Goal: Task Accomplishment & Management: Manage account settings

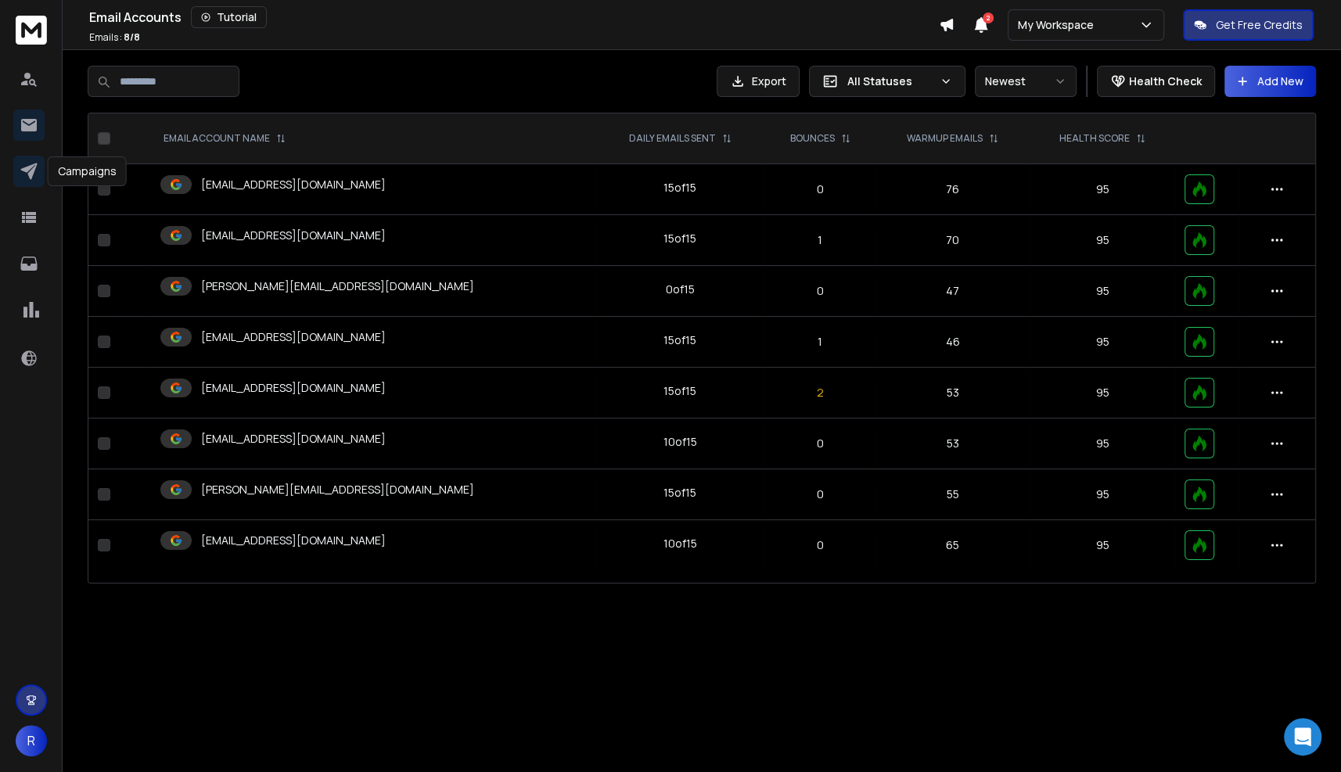
click at [36, 168] on icon at bounding box center [29, 171] width 19 height 19
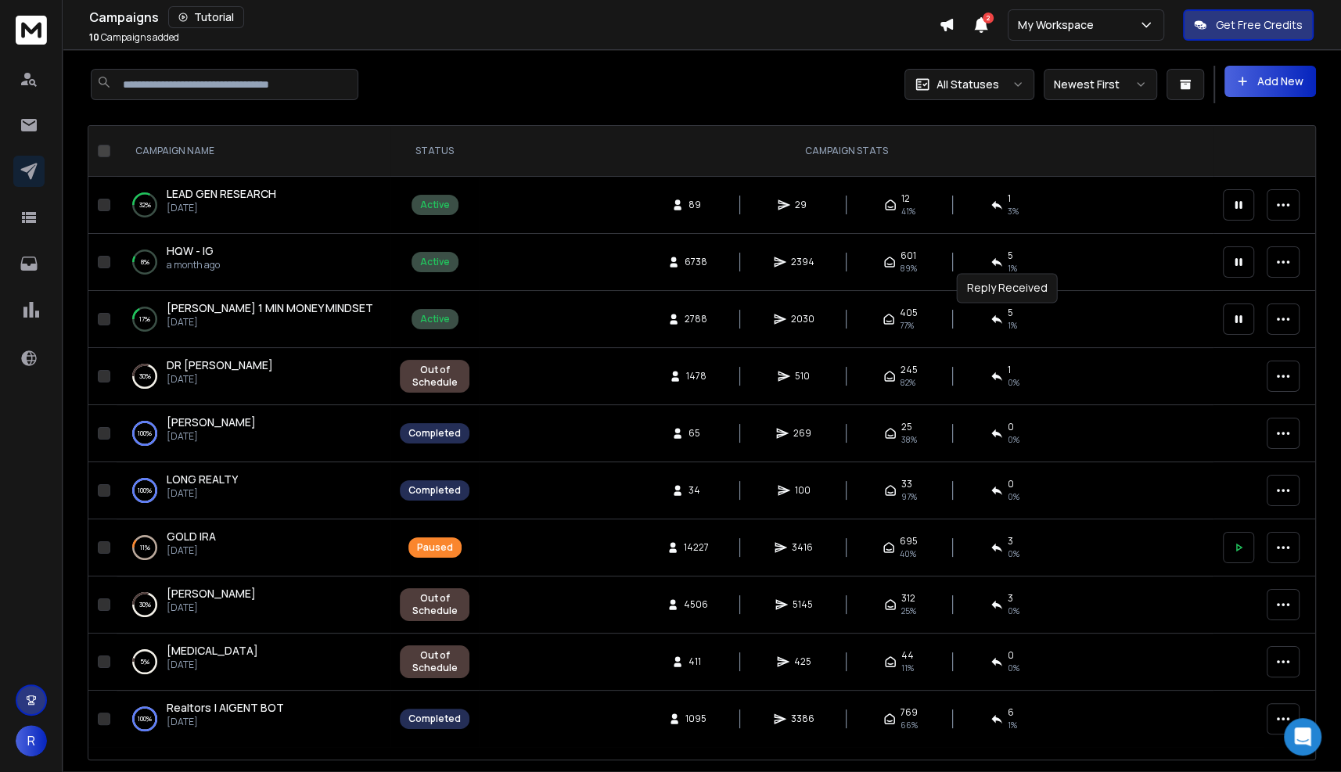
click at [994, 318] on icon at bounding box center [996, 319] width 11 height 9
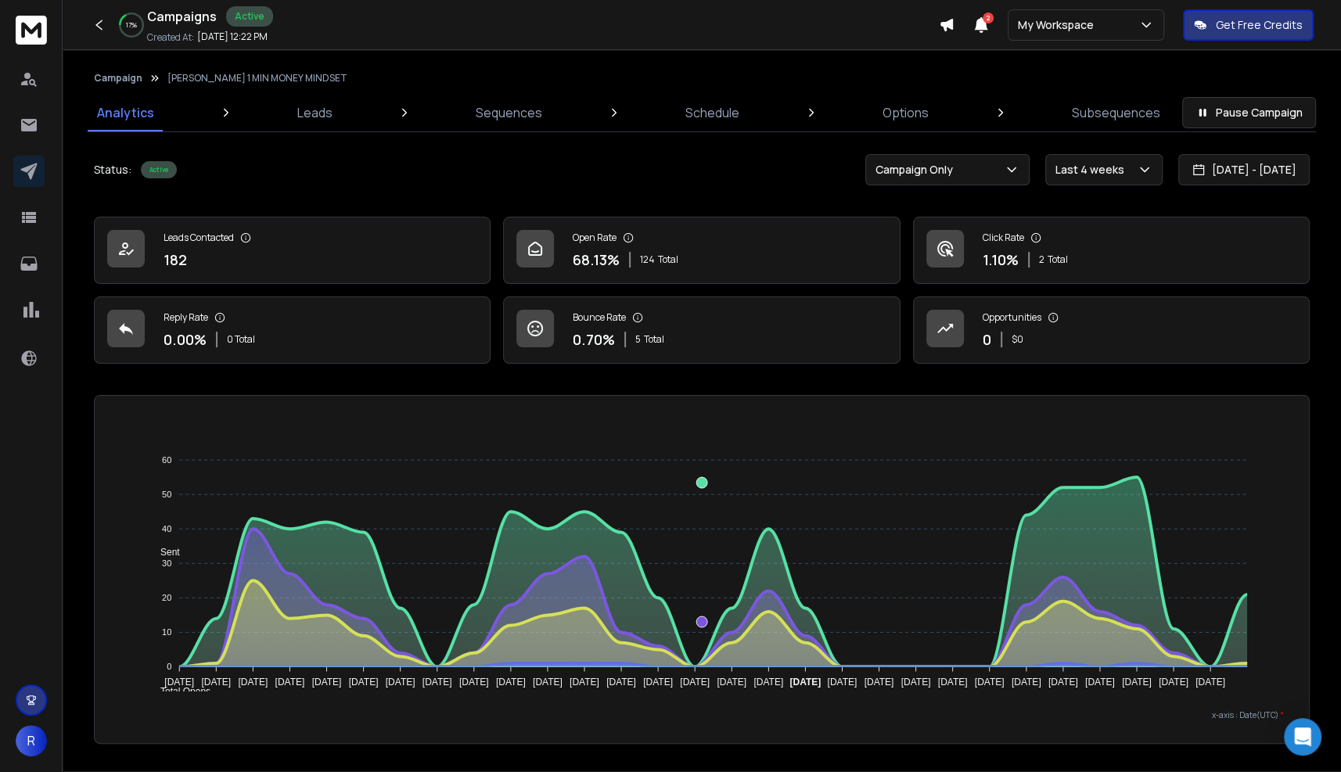
click at [1329, 474] on div "Campaign [PERSON_NAME] 1 MIN MONEY MINDSET Analytics Leads Sequences Schedule O…" at bounding box center [702, 614] width 1279 height 1128
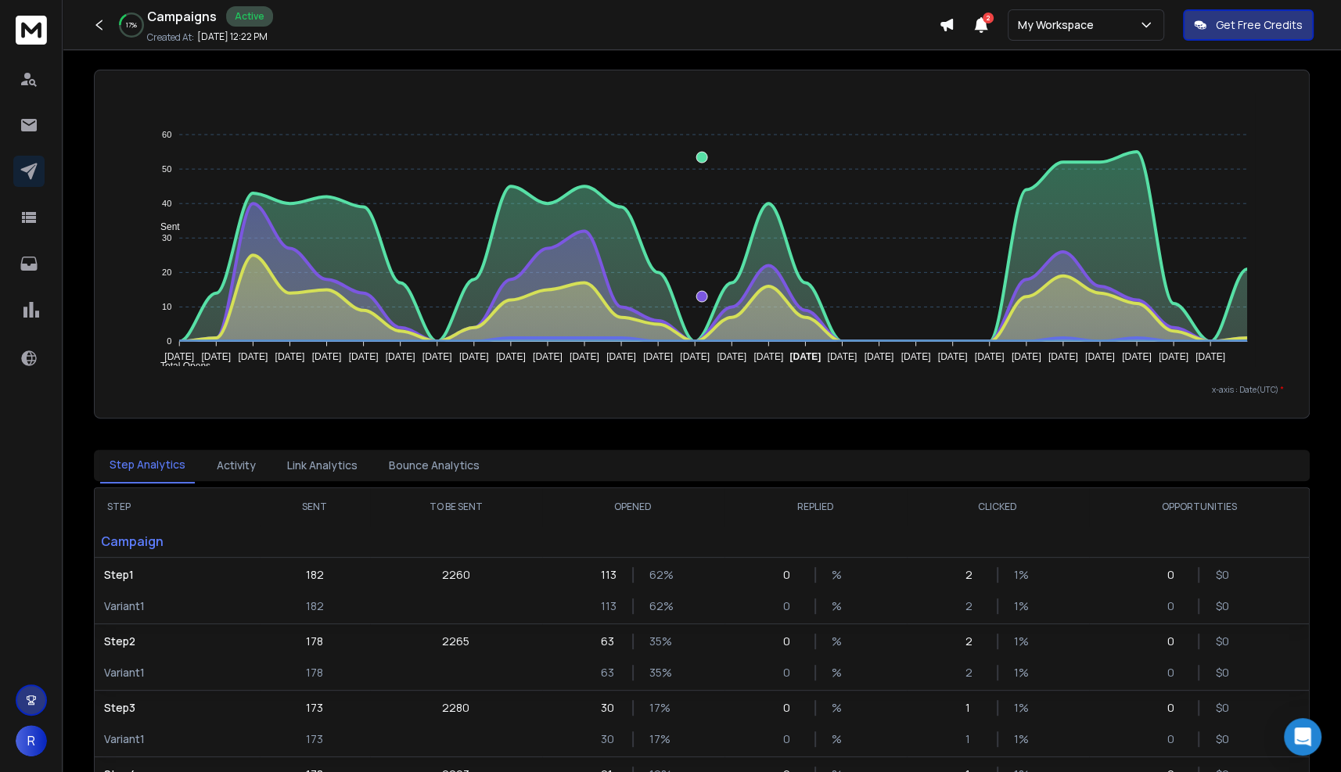
scroll to position [322, 0]
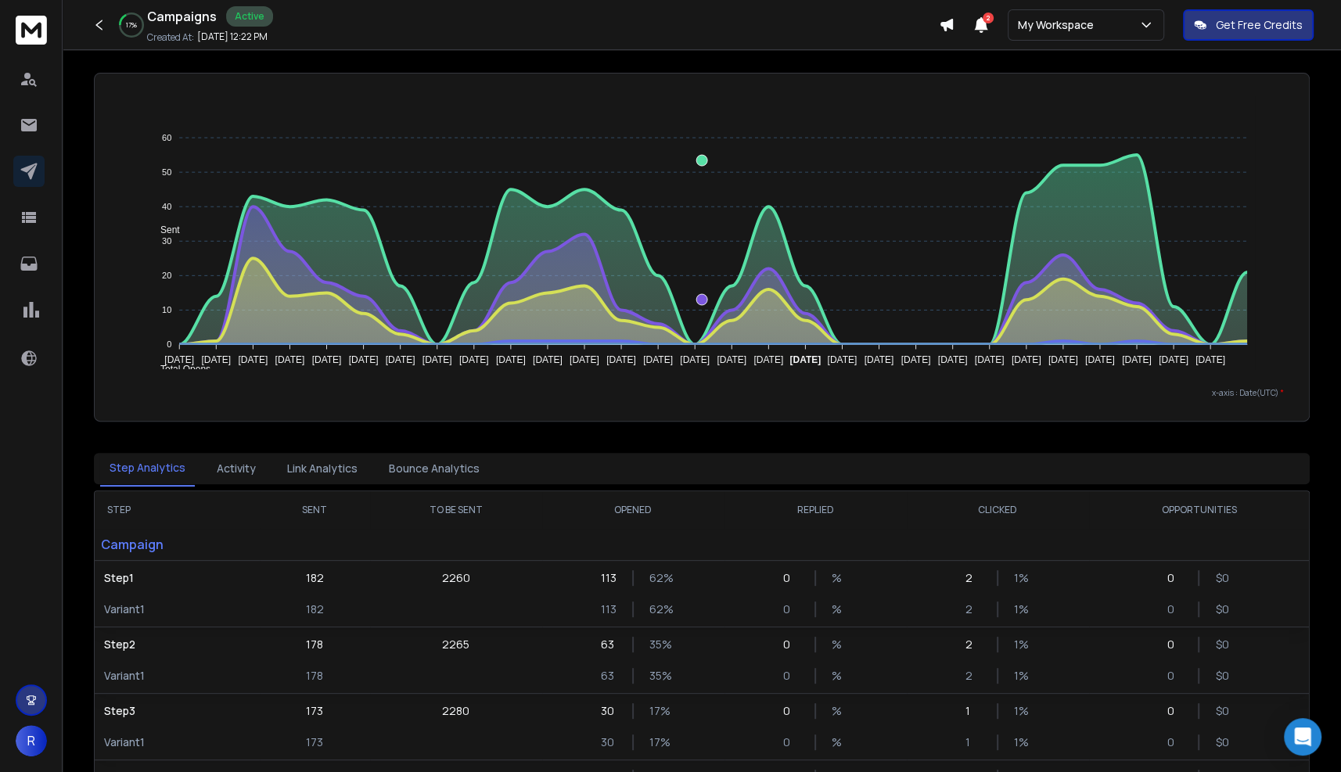
click at [1323, 346] on div "Campaign [PERSON_NAME] 1 MIN MONEY MINDSET Analytics Leads Sequences Schedule O…" at bounding box center [702, 292] width 1279 height 1128
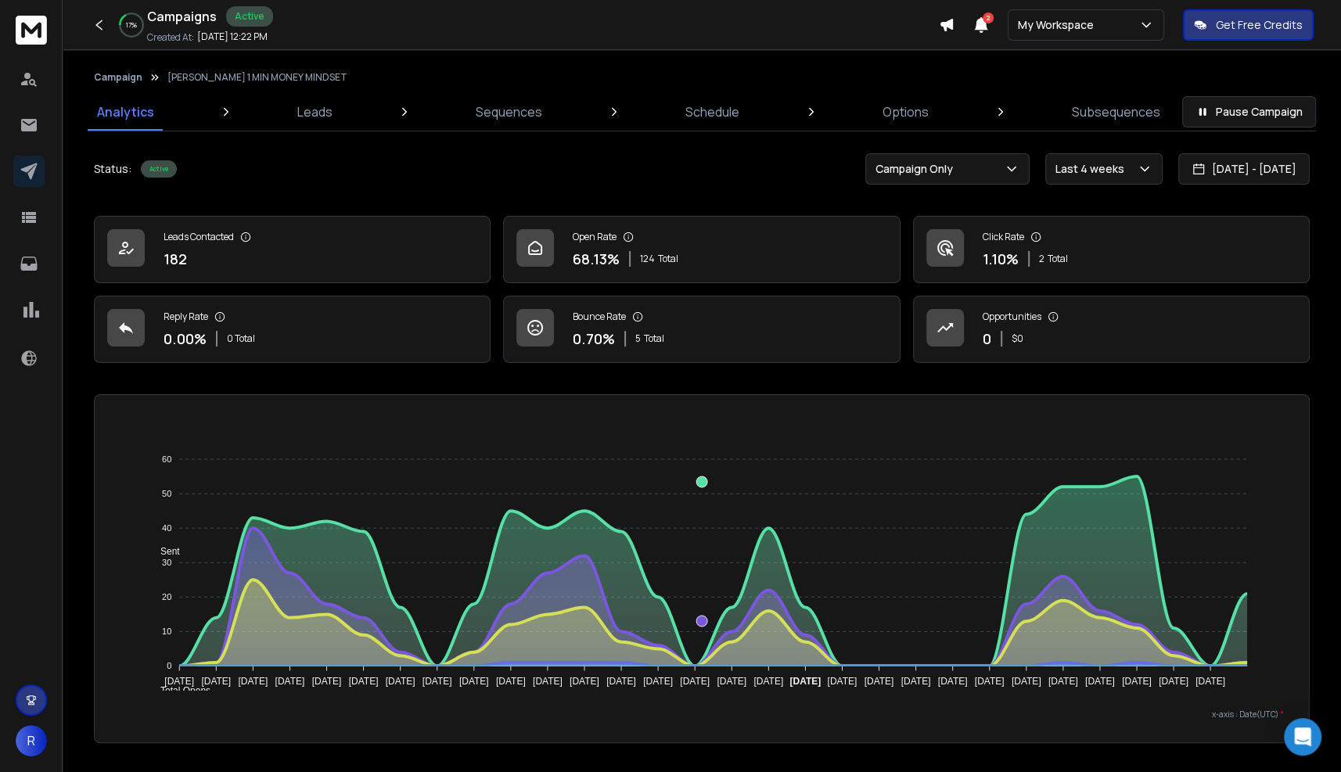
scroll to position [0, 0]
click at [35, 258] on icon at bounding box center [29, 263] width 19 height 19
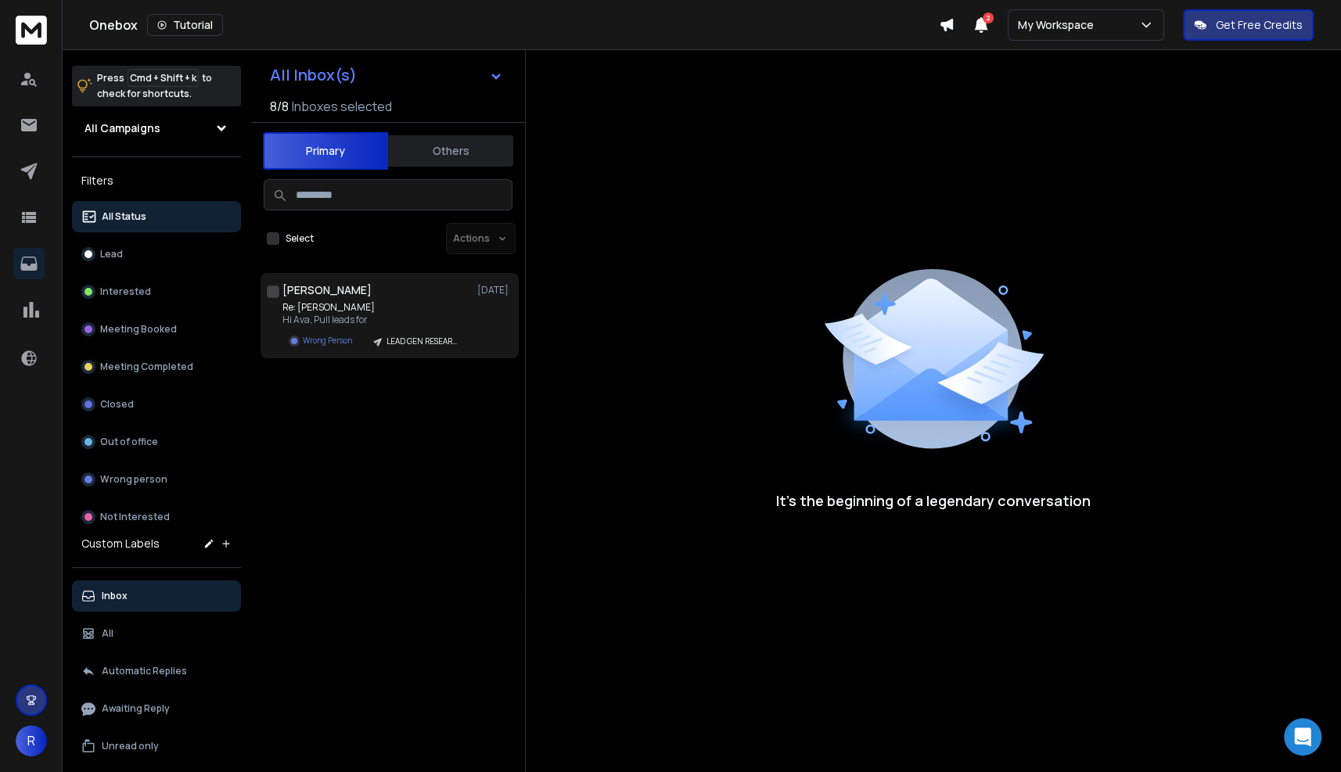
click at [361, 300] on div "[PERSON_NAME] [DATE] Re: [PERSON_NAME], Pull leads for Wrong Person LEAD GEN RE…" at bounding box center [397, 315] width 230 height 67
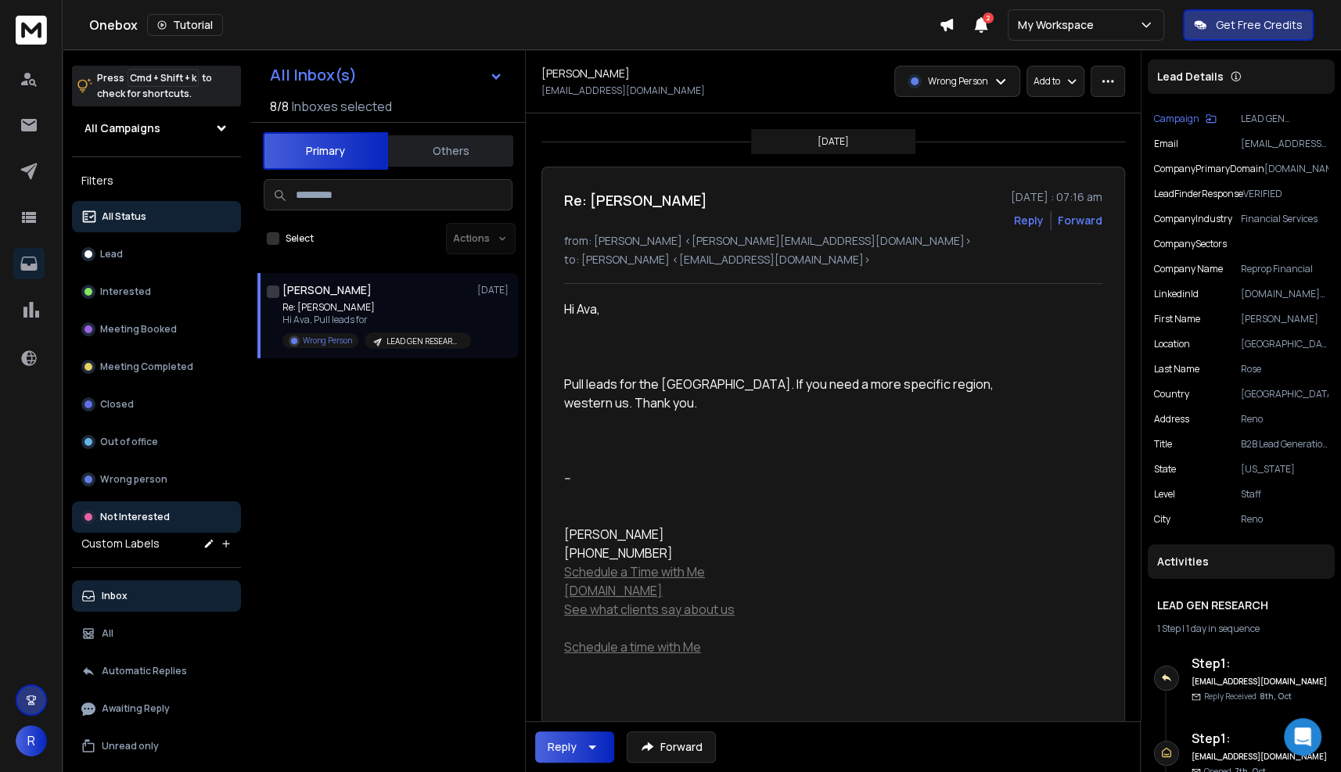
click at [157, 511] on p "Not Interested" at bounding box center [135, 517] width 70 height 13
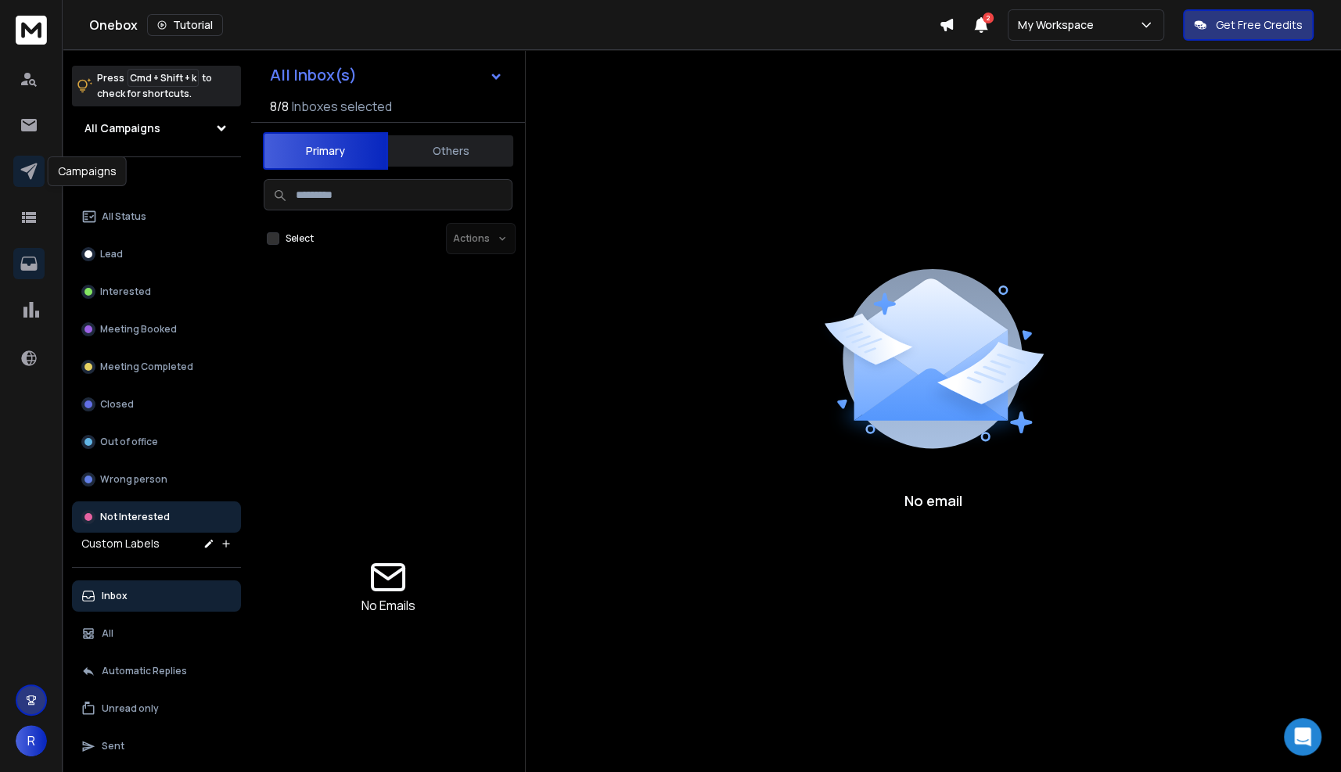
click at [30, 165] on icon at bounding box center [29, 171] width 19 height 19
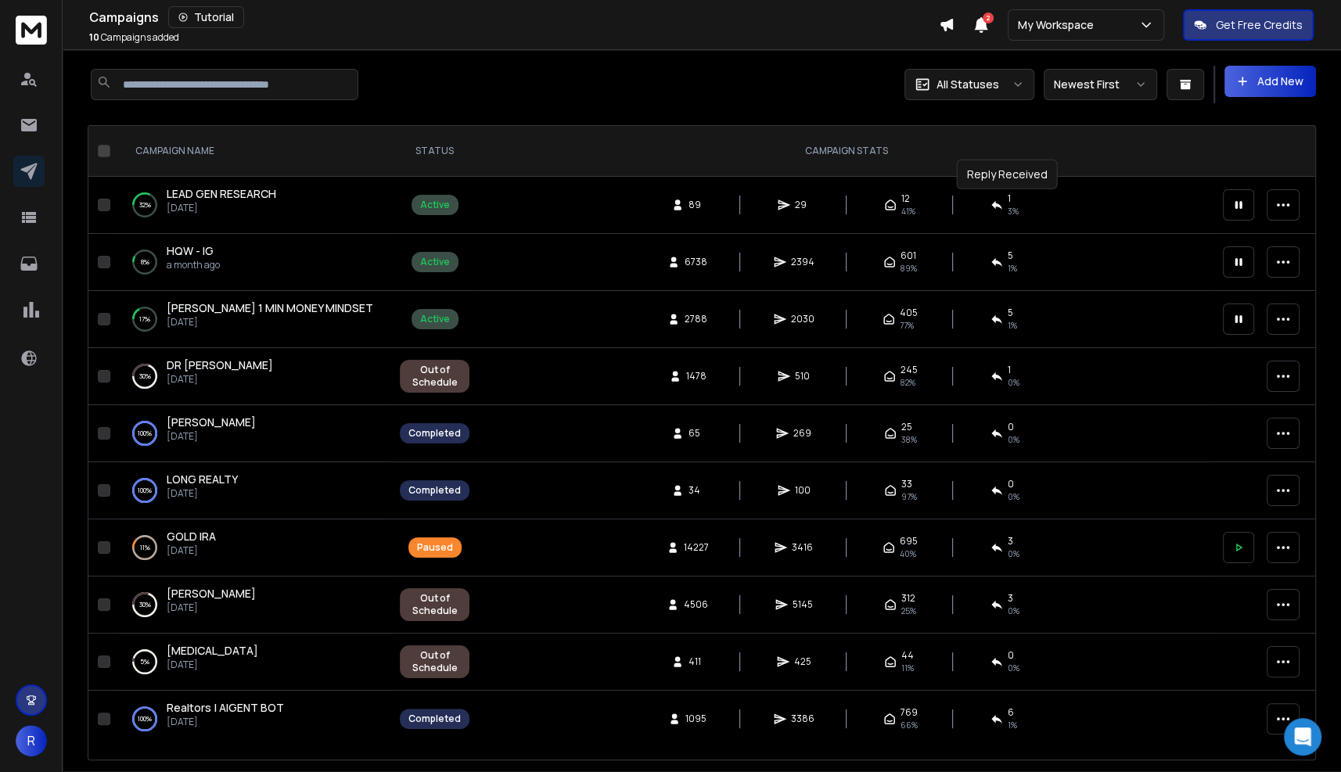
click at [999, 208] on icon at bounding box center [997, 205] width 14 height 14
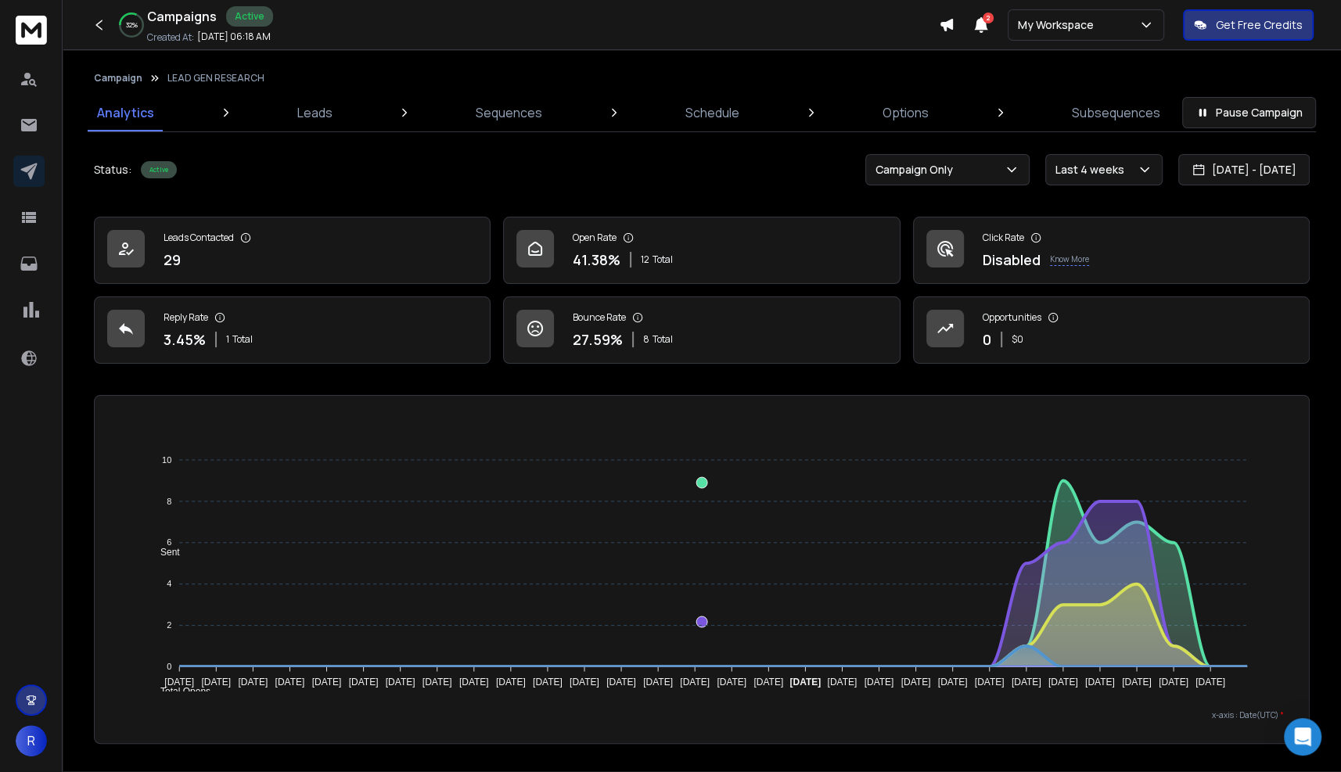
click at [1324, 366] on div "Campaign LEAD GEN RESEARCH Analytics Leads Sequences Schedule Options Subsequen…" at bounding box center [702, 513] width 1279 height 927
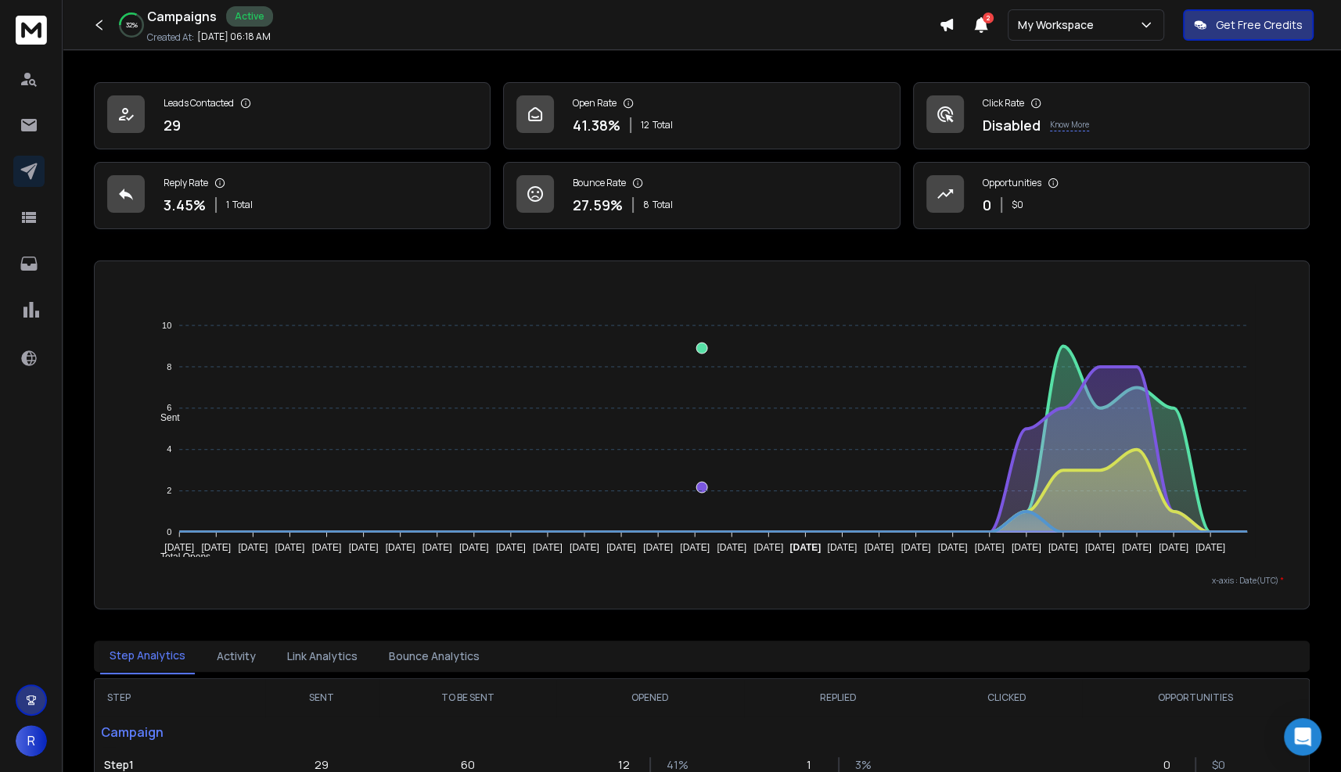
scroll to position [202, 0]
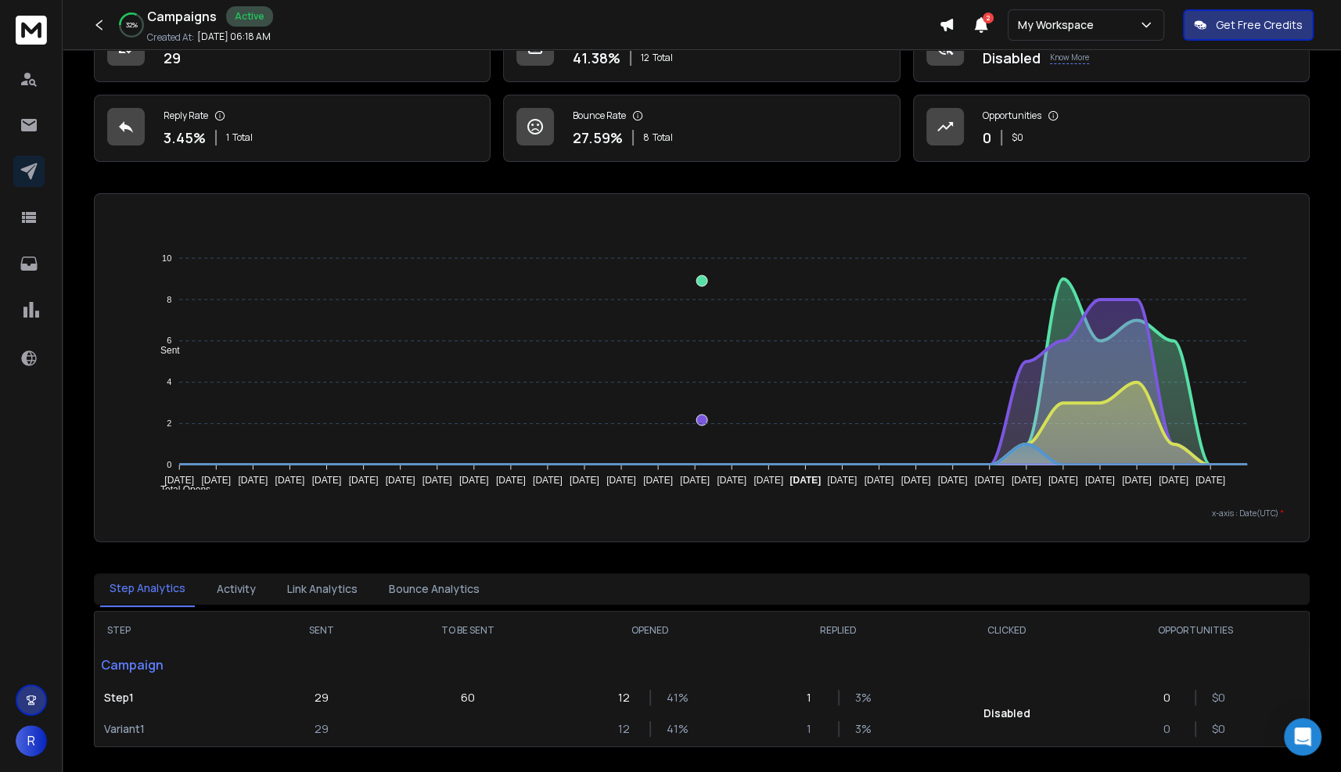
click at [675, 56] on link "Open Rate 41.38 % 12 Total" at bounding box center [701, 48] width 397 height 67
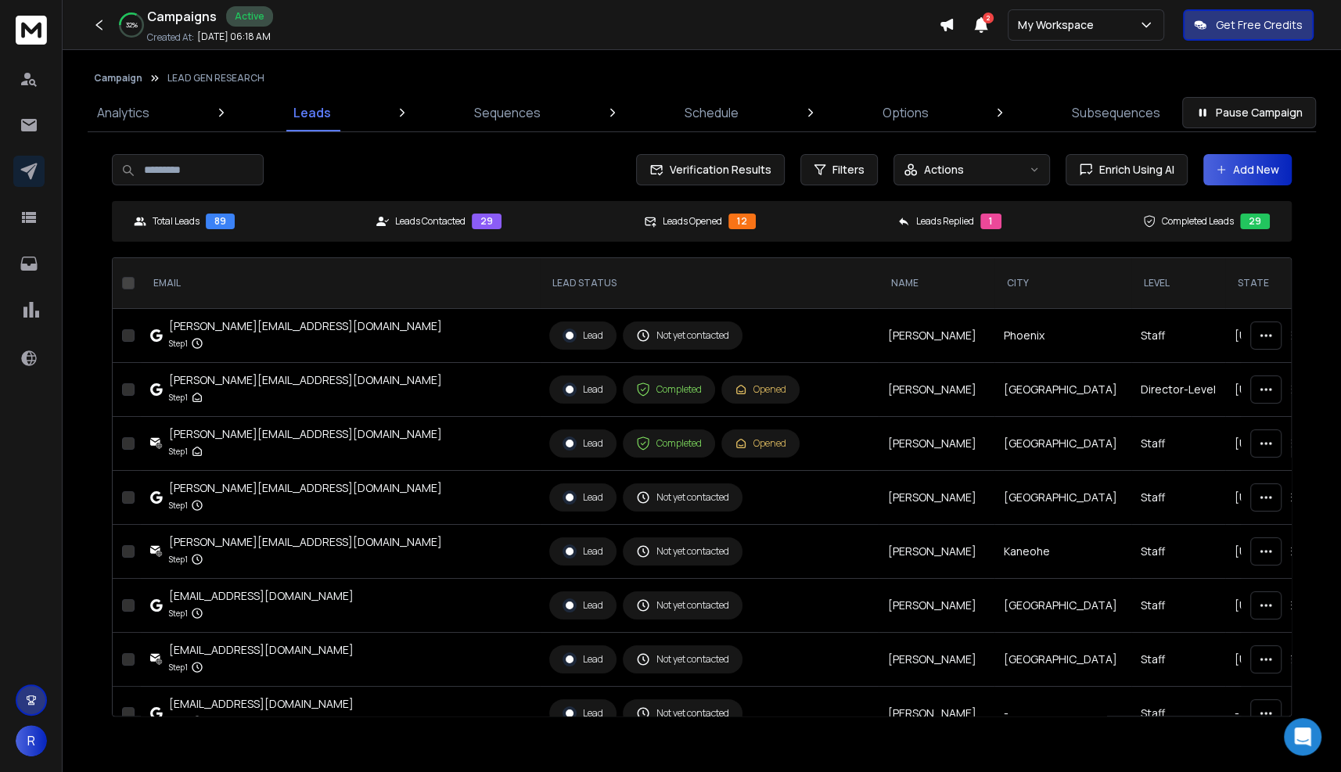
click at [1319, 428] on div "Campaign LEAD GEN RESEARCH Analytics Leads Sequences Schedule Options Subsequen…" at bounding box center [702, 386] width 1279 height 673
click at [1312, 455] on div "Verification Results Filters Actions Enrich Using AI Add New Total Leads 89 Lea…" at bounding box center [702, 427] width 1229 height 559
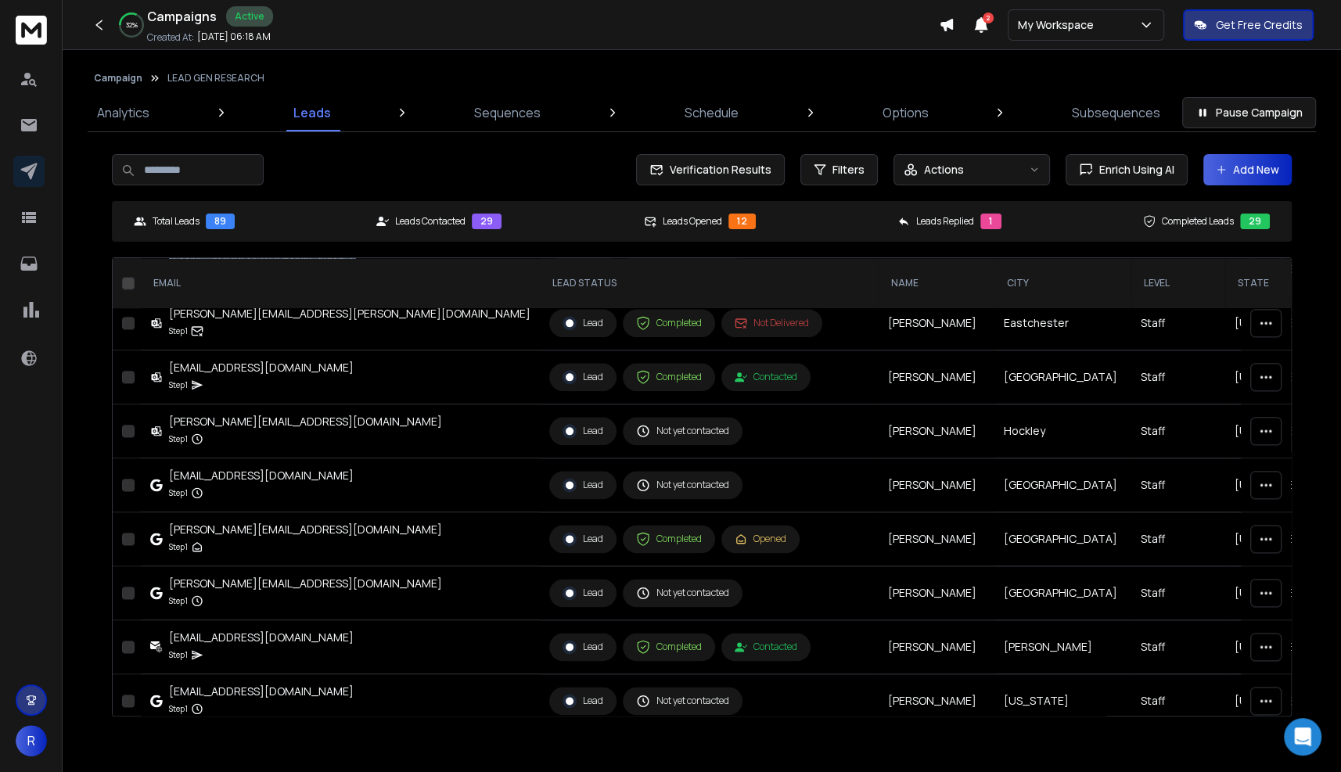
scroll to position [1662, 0]
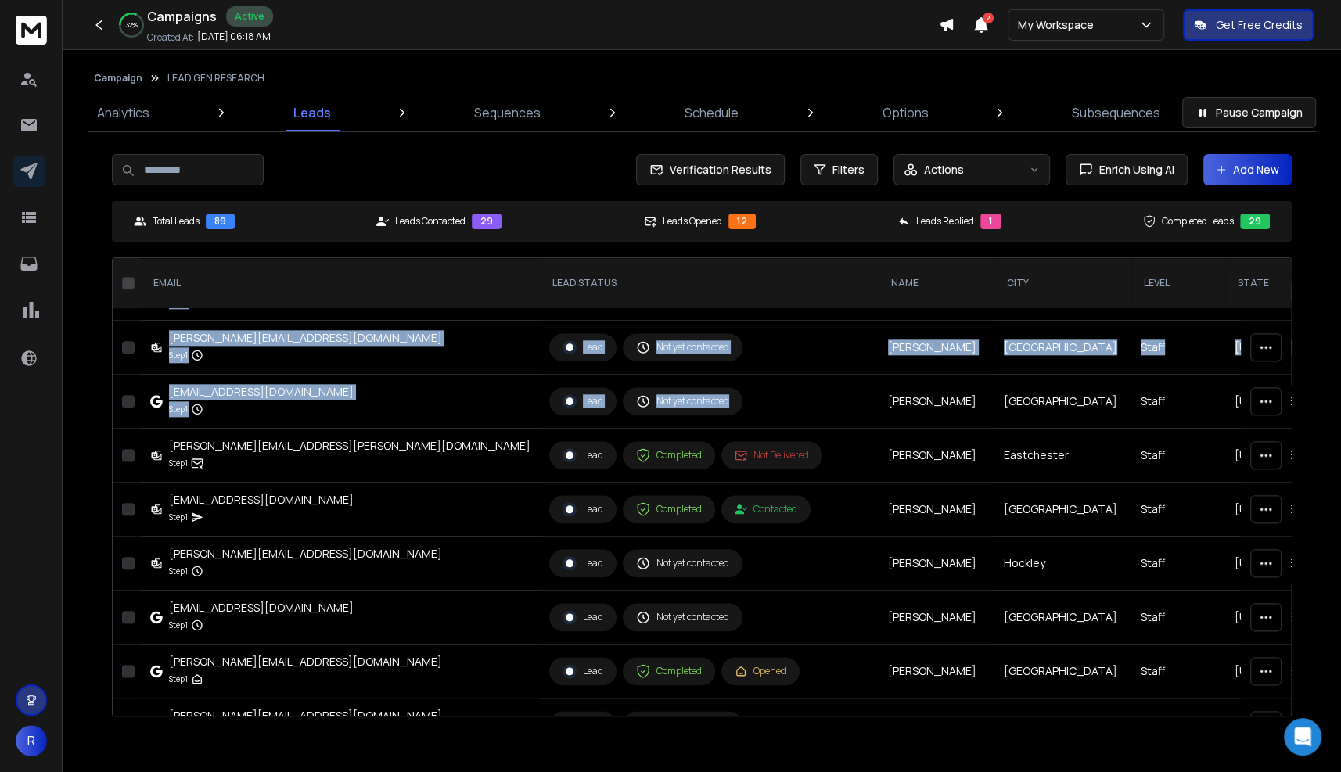
drag, startPoint x: 701, startPoint y: 336, endPoint x: 665, endPoint y: 387, distance: 62.3
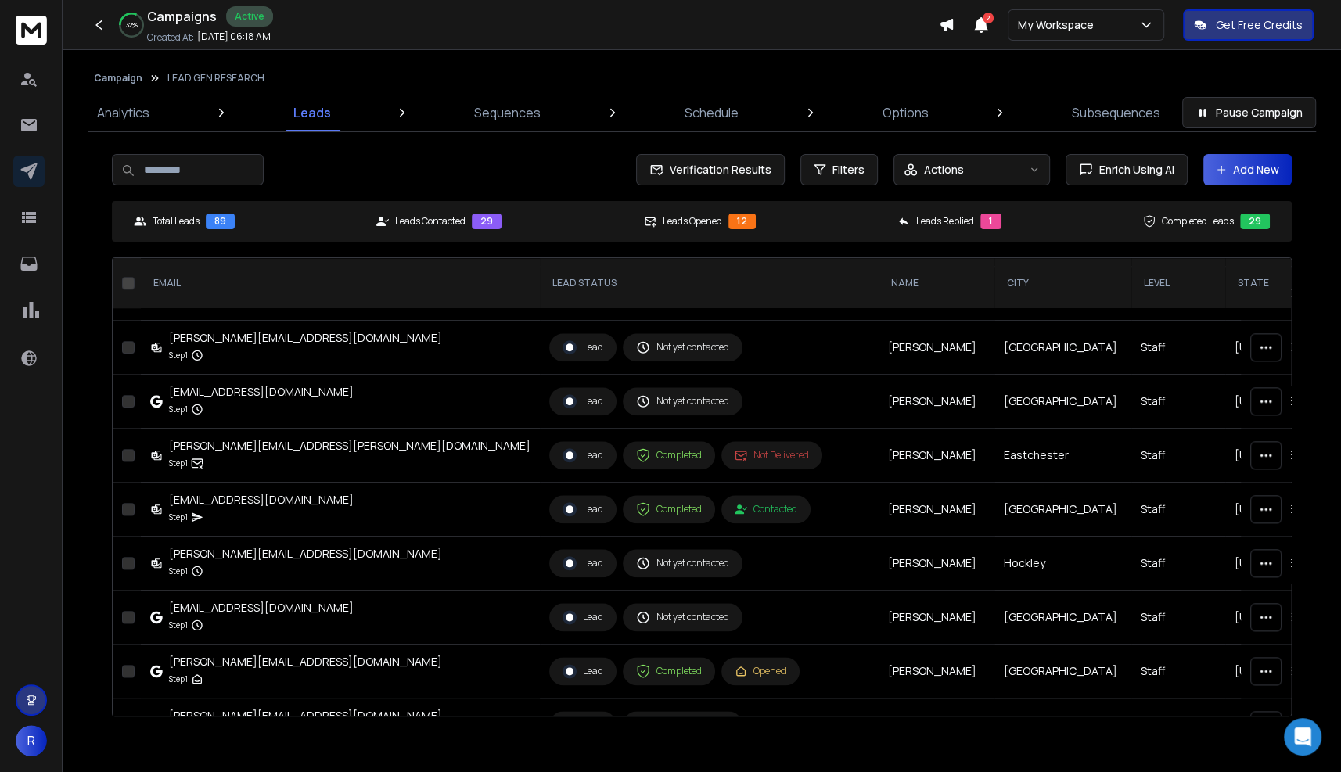
click at [1322, 457] on div "Campaign LEAD GEN RESEARCH Analytics Leads Sequences Schedule Options Subsequen…" at bounding box center [702, 386] width 1279 height 673
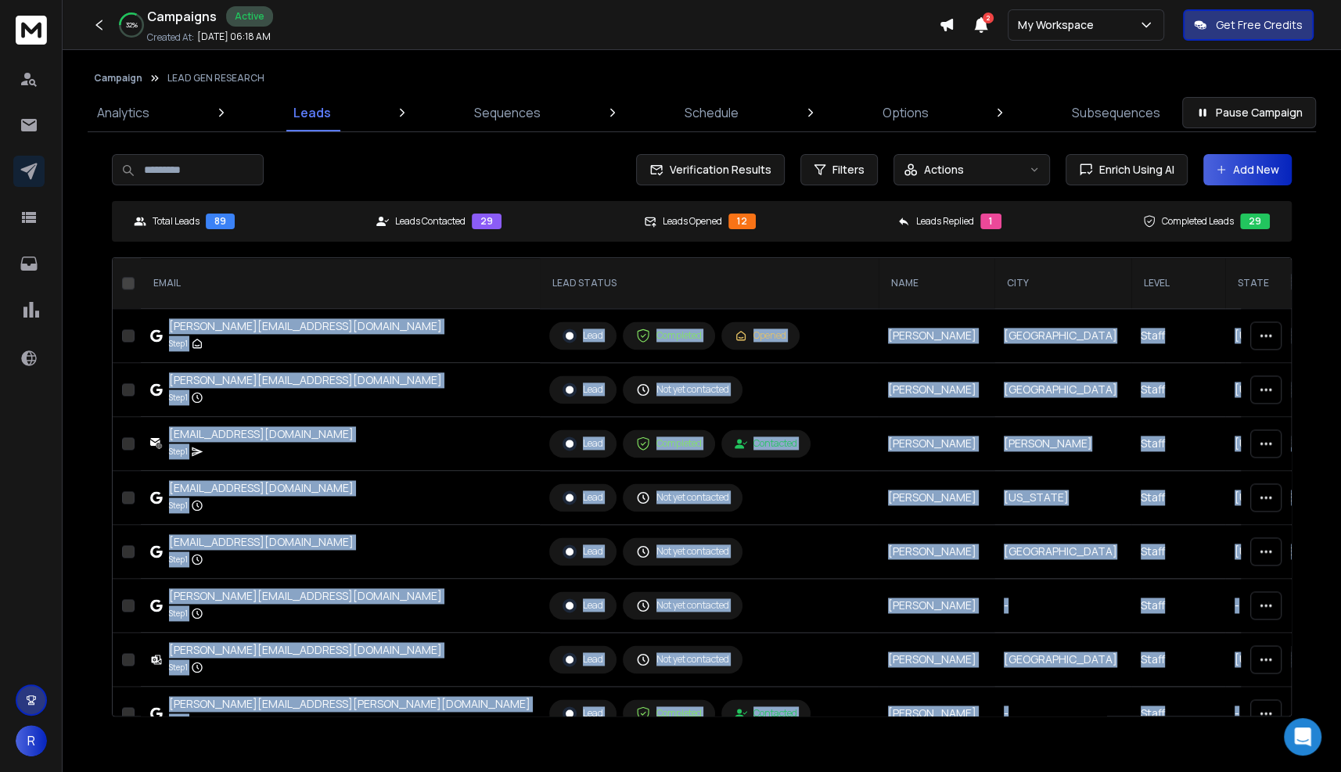
scroll to position [2287, 0]
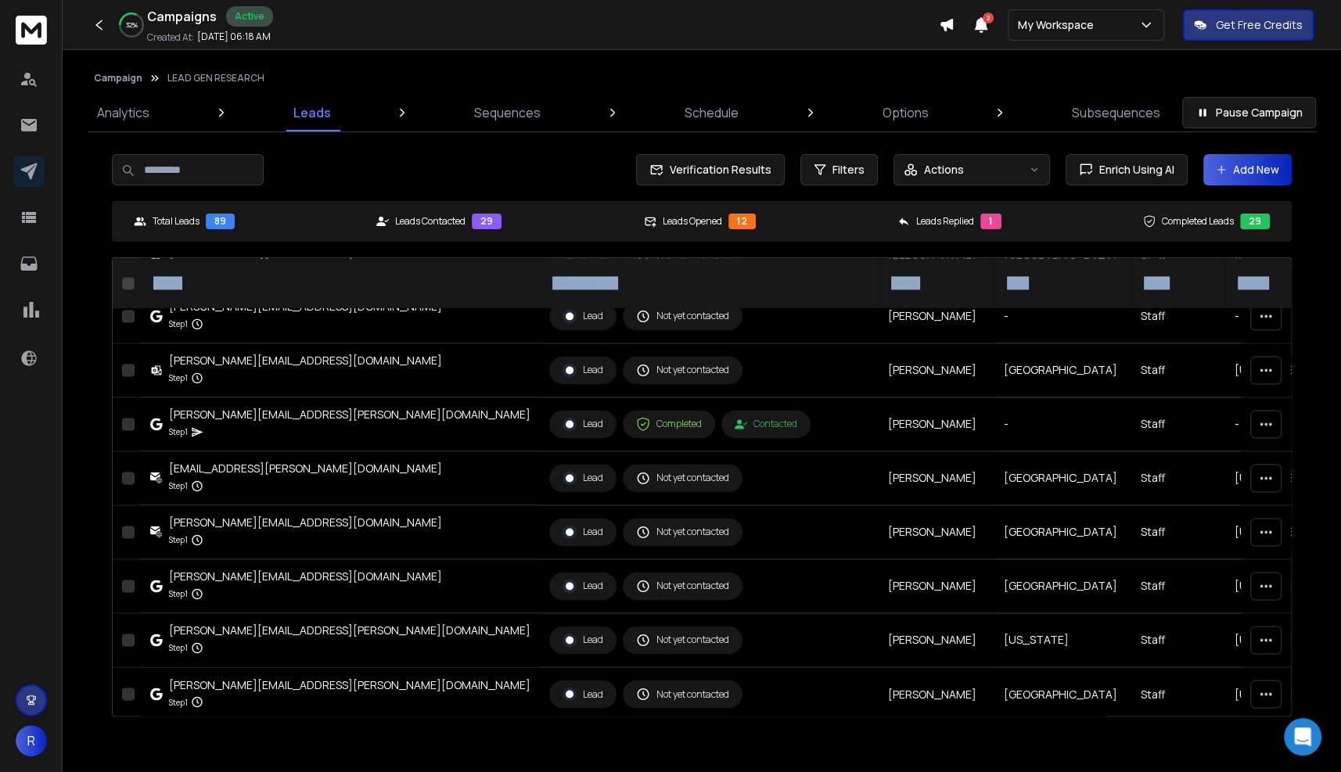
drag, startPoint x: 655, startPoint y: 391, endPoint x: 665, endPoint y: 772, distance: 381.2
click at [665, 772] on div "ReferralStack Unlock AI-powered affiliate growth Lifetime Deals available! Clai…" at bounding box center [670, 386] width 1341 height 772
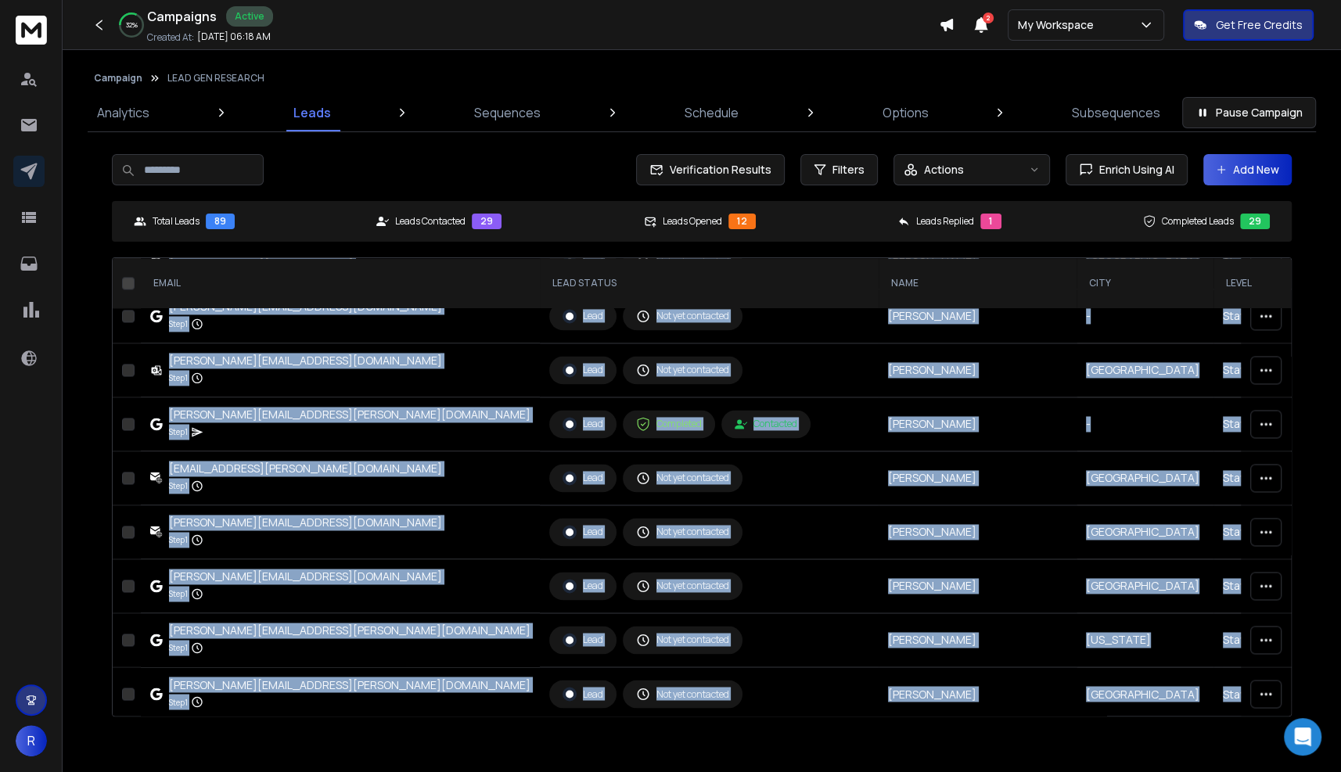
click at [1322, 509] on div "Campaign LEAD GEN RESEARCH Analytics Leads Sequences Schedule Options Subsequen…" at bounding box center [702, 386] width 1279 height 673
